Goal: Ask a question

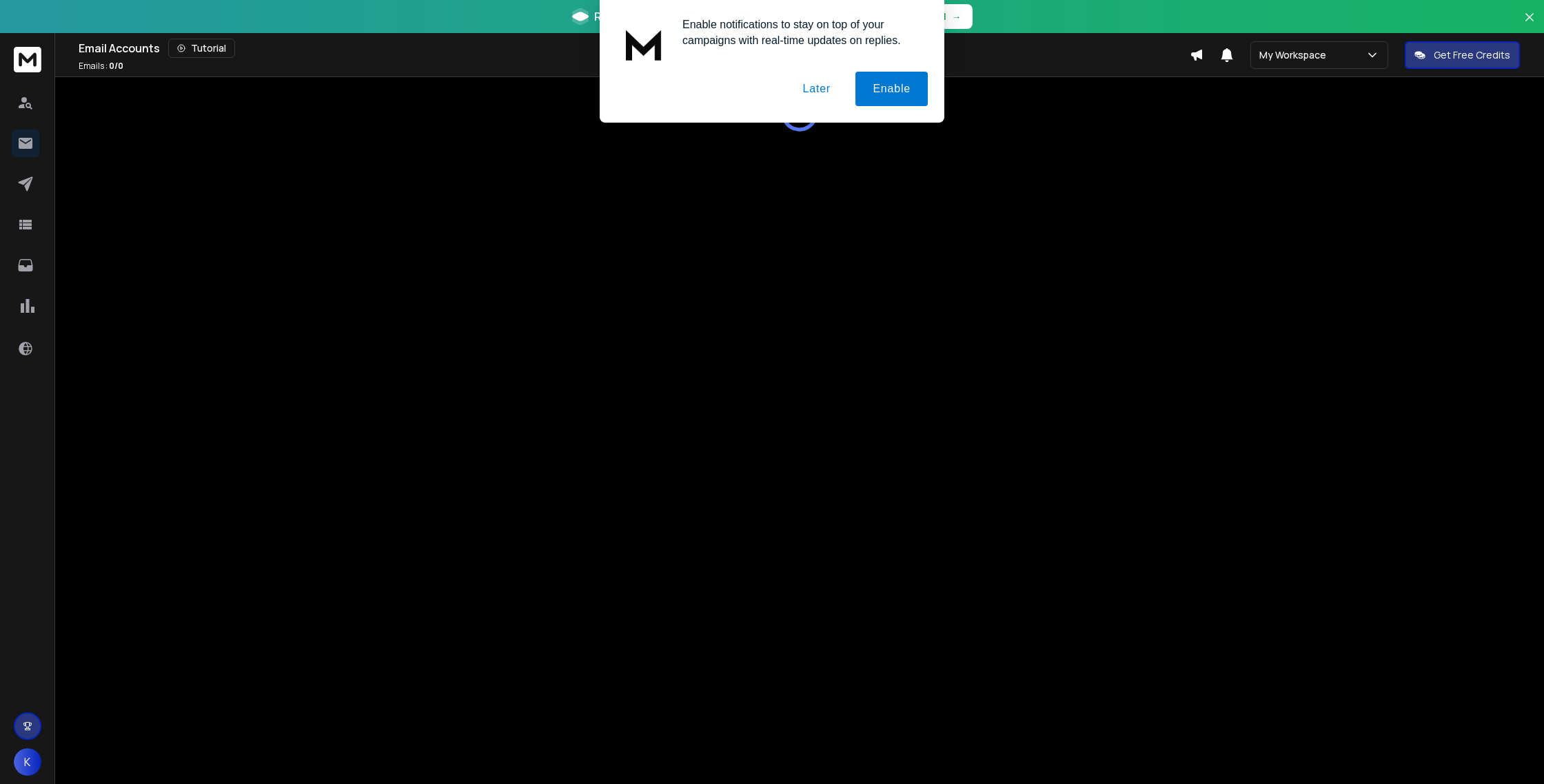
click at [811, 89] on button "Later" at bounding box center [816, 88] width 62 height 34
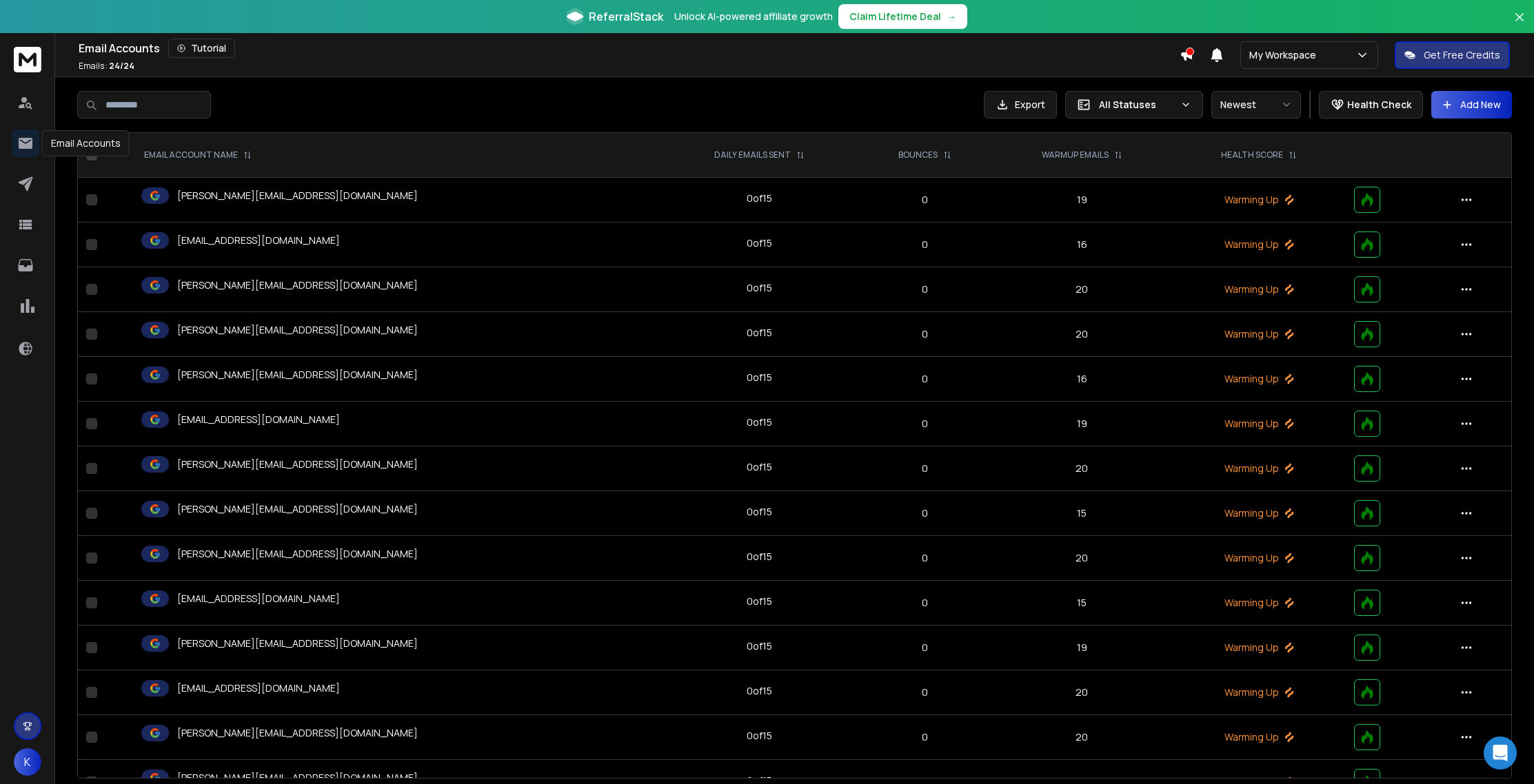
click at [20, 144] on icon at bounding box center [25, 143] width 14 height 11
click at [1470, 104] on button "Add New" at bounding box center [1472, 104] width 81 height 27
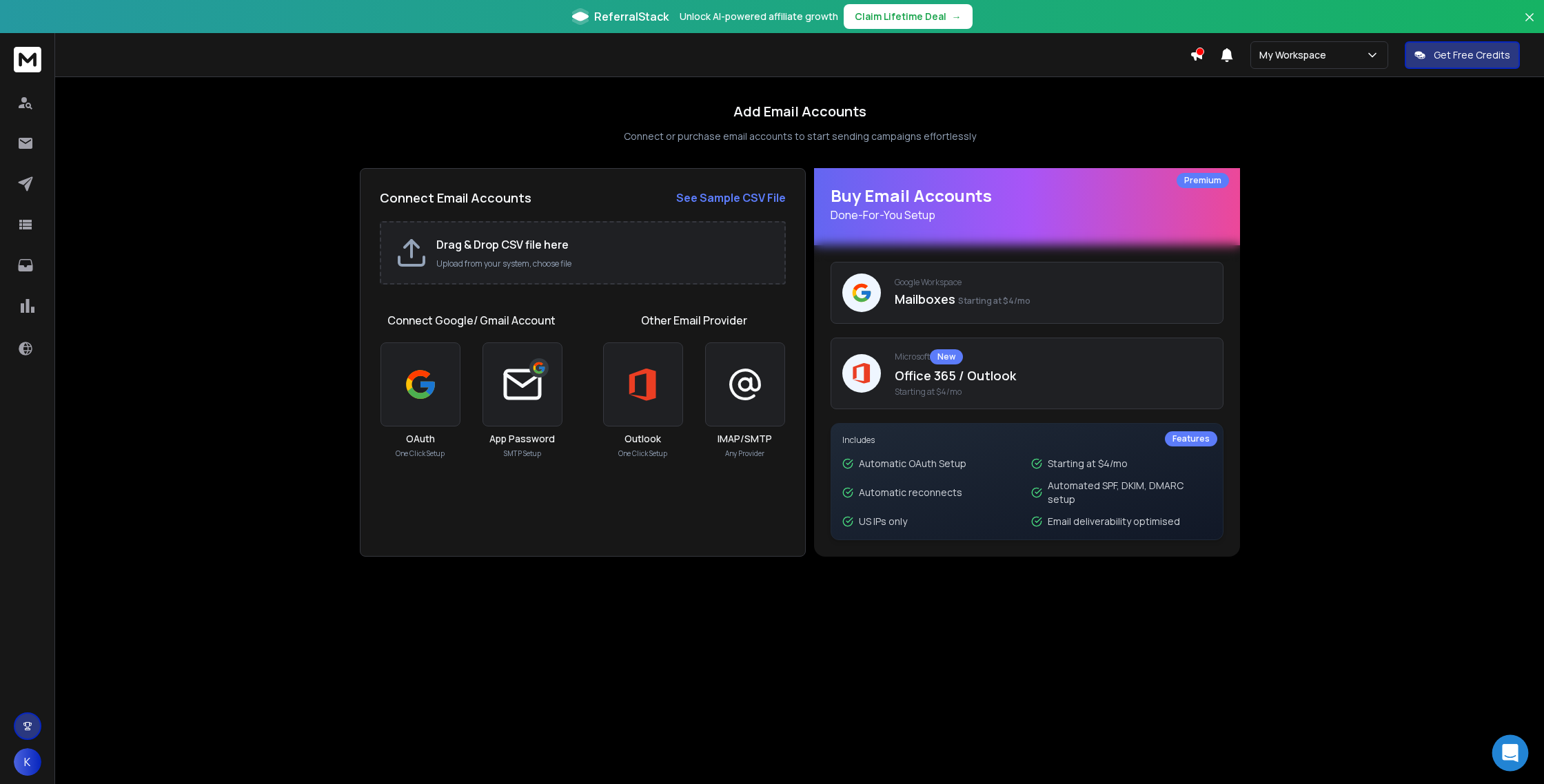
click at [1512, 752] on icon "Open Intercom Messenger" at bounding box center [1509, 753] width 16 height 18
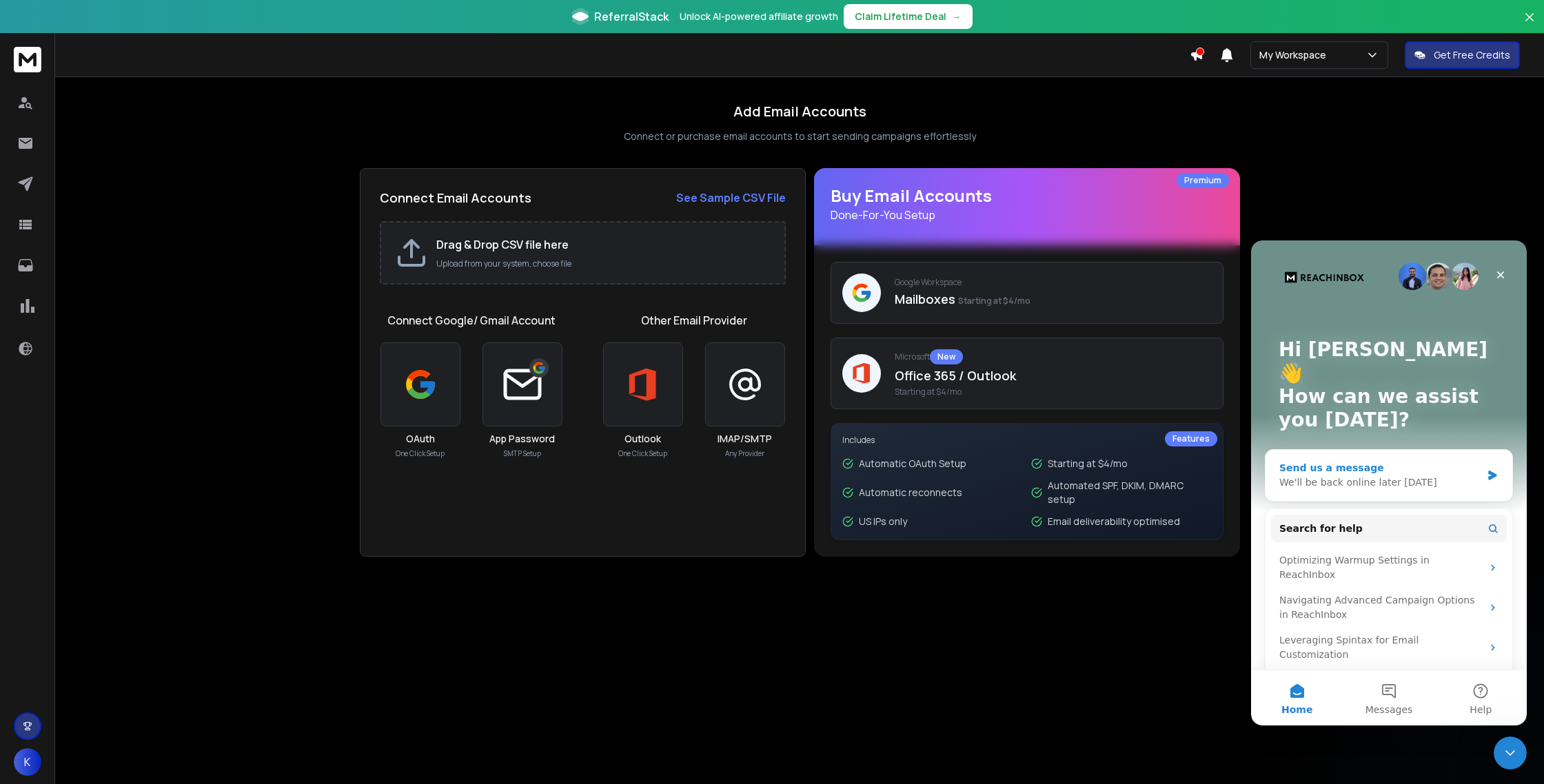
click at [1423, 461] on div "Send us a message" at bounding box center [1379, 468] width 202 height 14
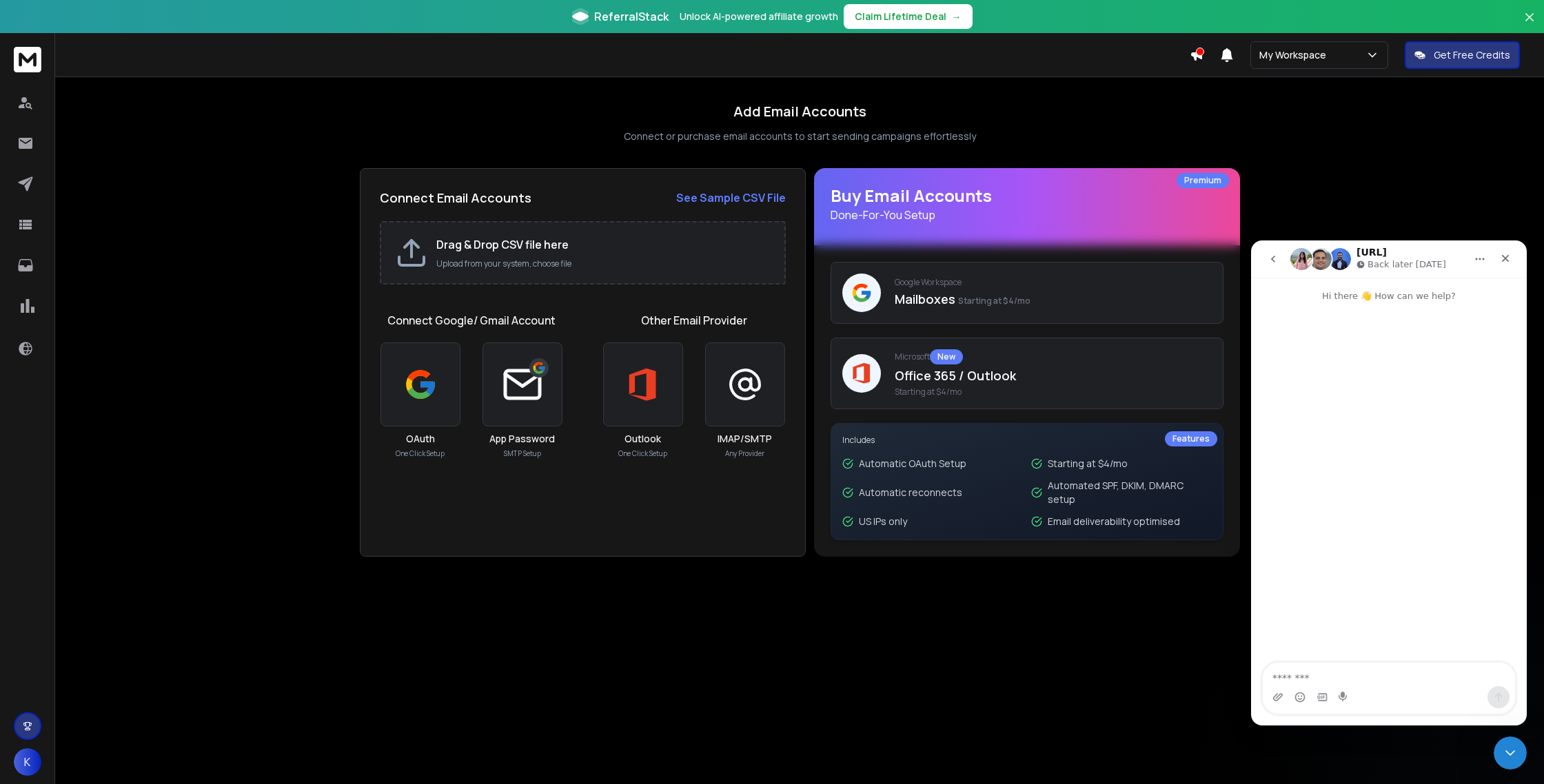
click at [1359, 670] on textarea "Message…" at bounding box center [1389, 674] width 252 height 23
click at [1334, 670] on textarea "Message…" at bounding box center [1389, 674] width 252 height 23
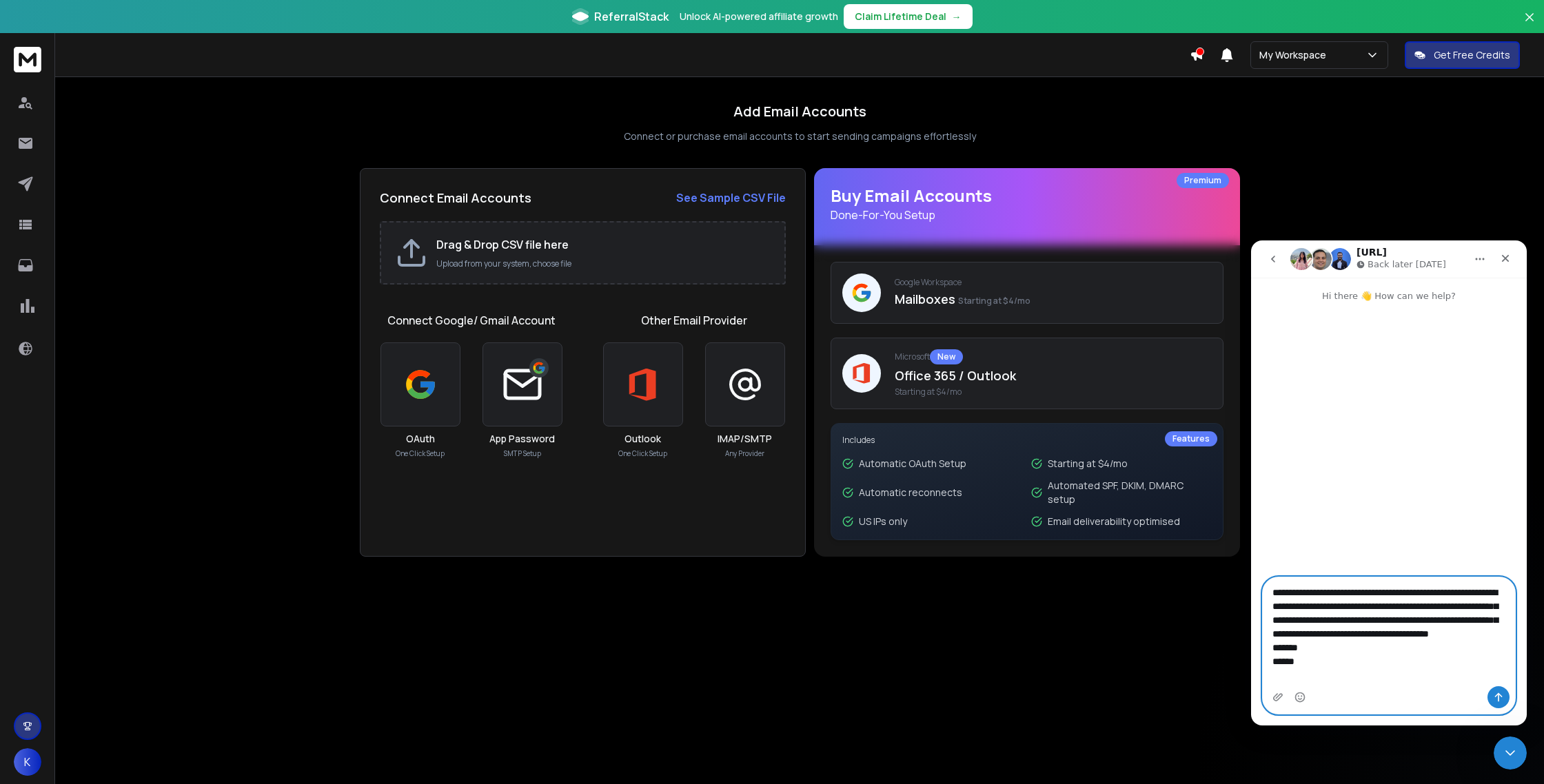
type textarea "**********"
click at [1498, 699] on icon "Send a message…" at bounding box center [1498, 698] width 7 height 9
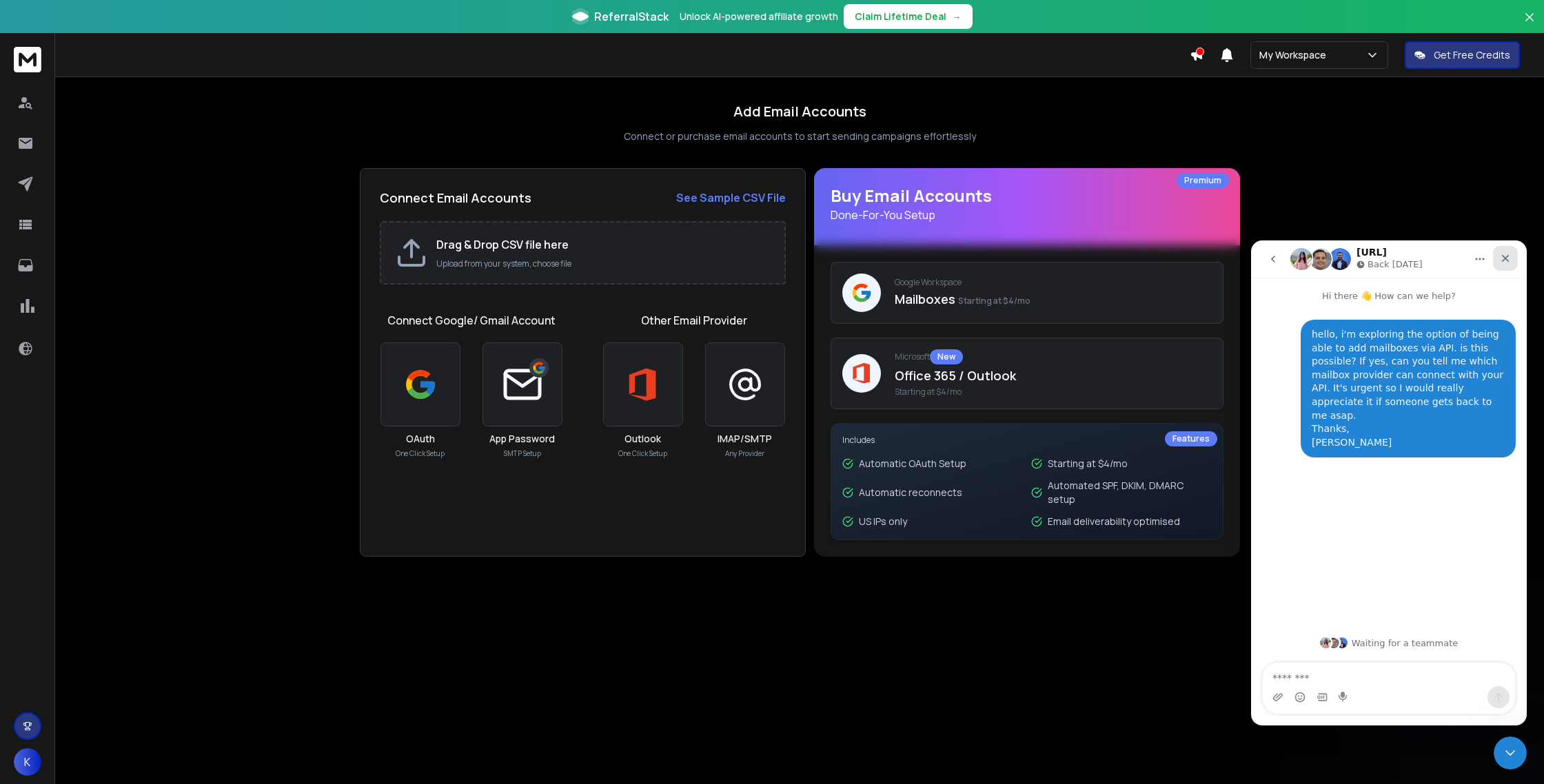
click at [1510, 259] on icon "Close" at bounding box center [1505, 258] width 11 height 11
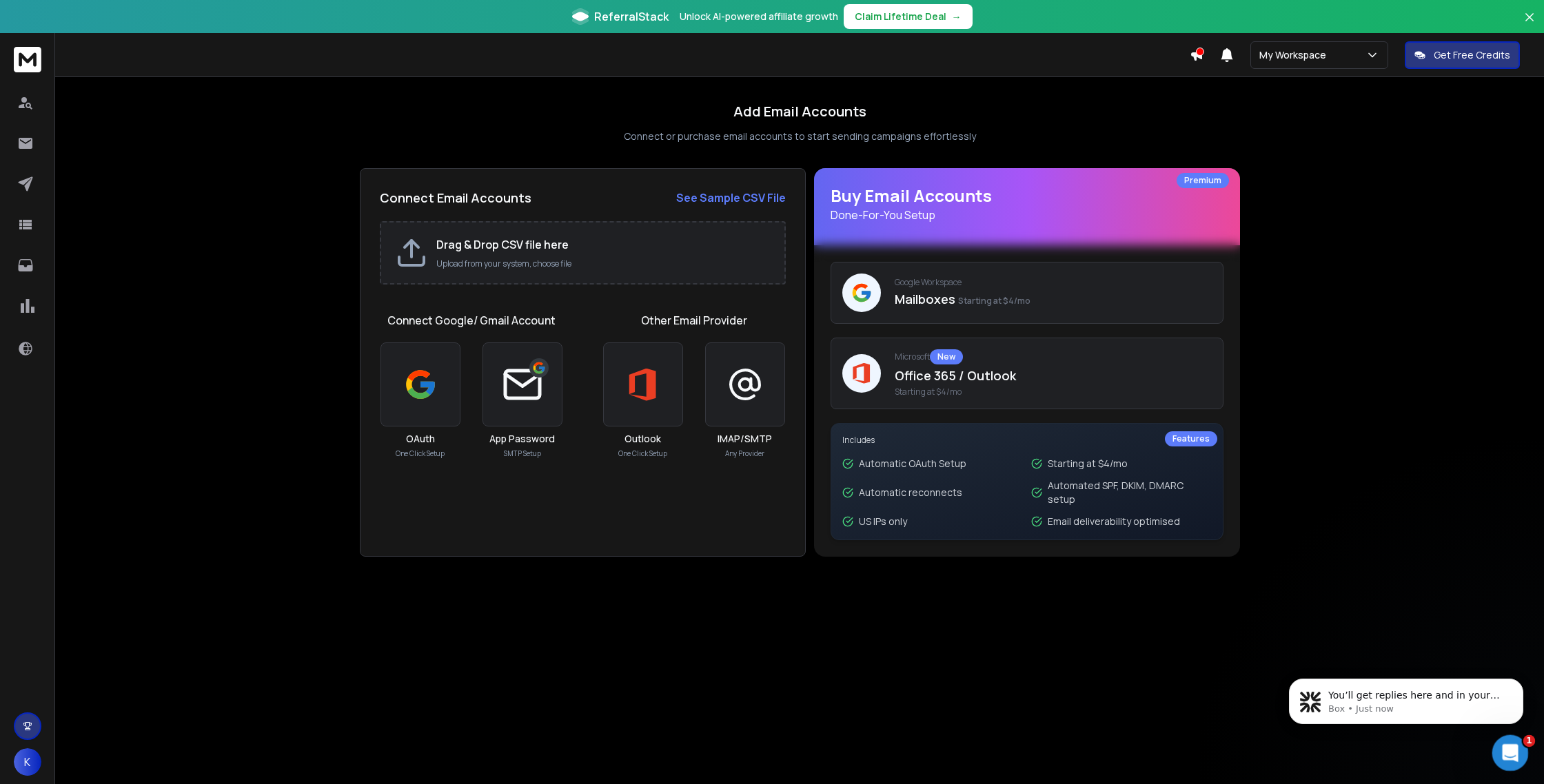
click at [1505, 759] on div "Open Intercom Messenger" at bounding box center [1507, 751] width 46 height 46
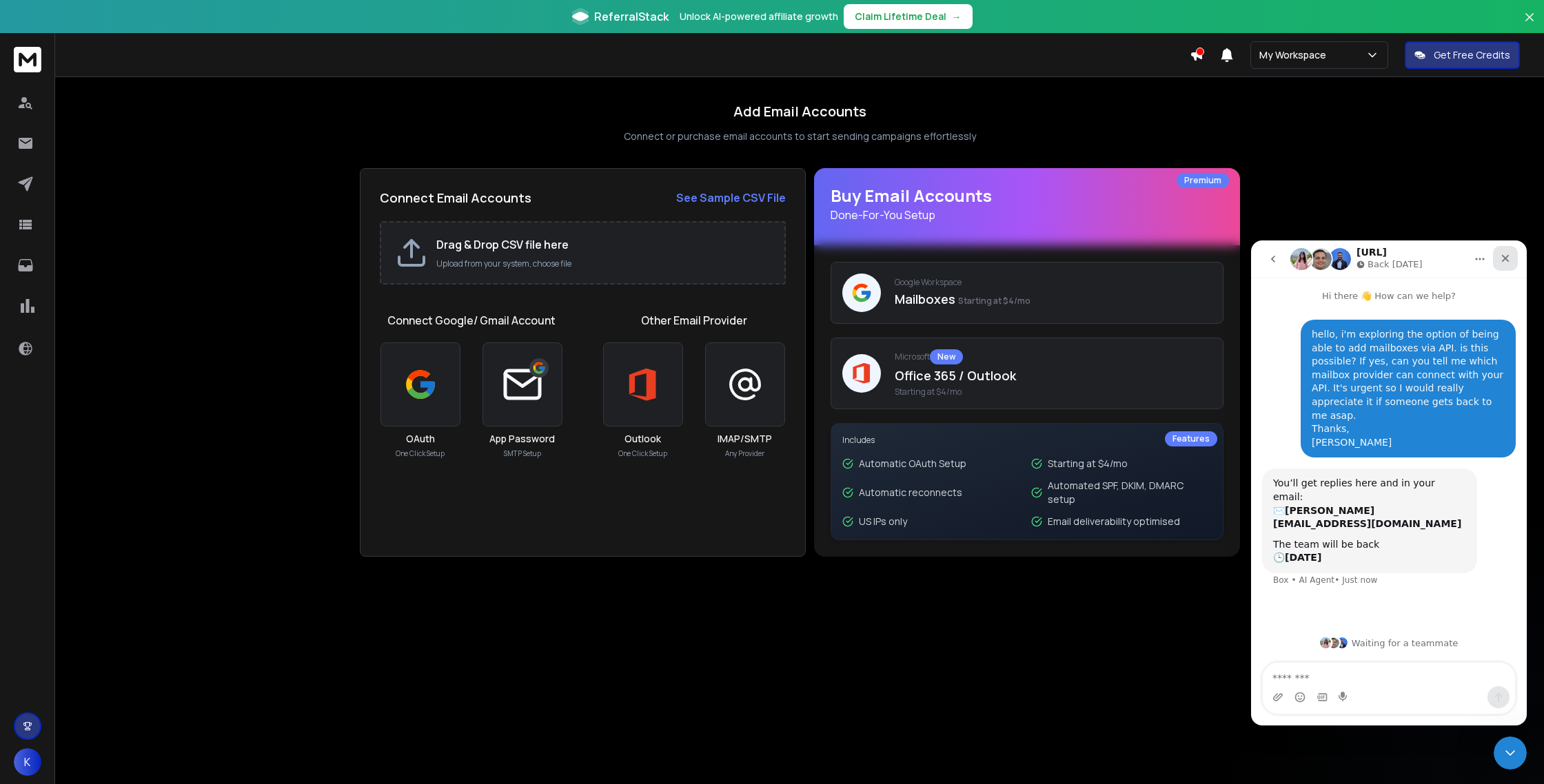
click at [1504, 258] on icon "Close" at bounding box center [1505, 259] width 7 height 7
